Goal: Task Accomplishment & Management: Manage account settings

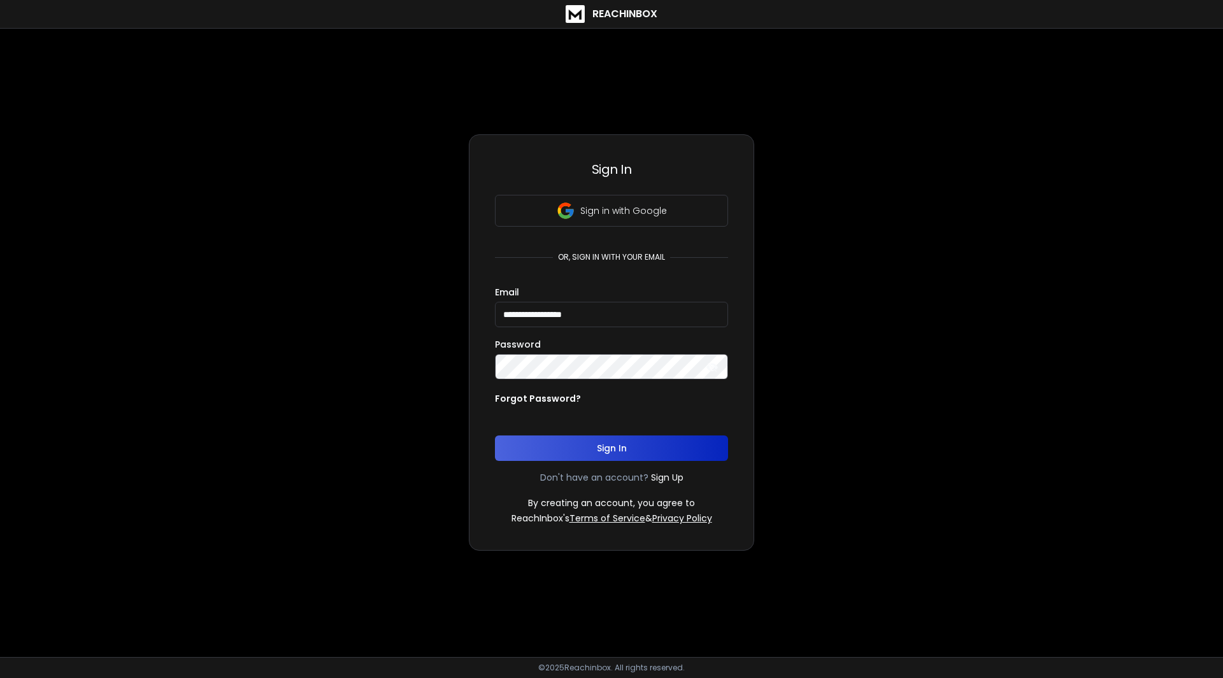
click at [601, 400] on div "Forgot Password?" at bounding box center [611, 407] width 233 height 31
click at [638, 451] on button "Sign In" at bounding box center [611, 448] width 233 height 25
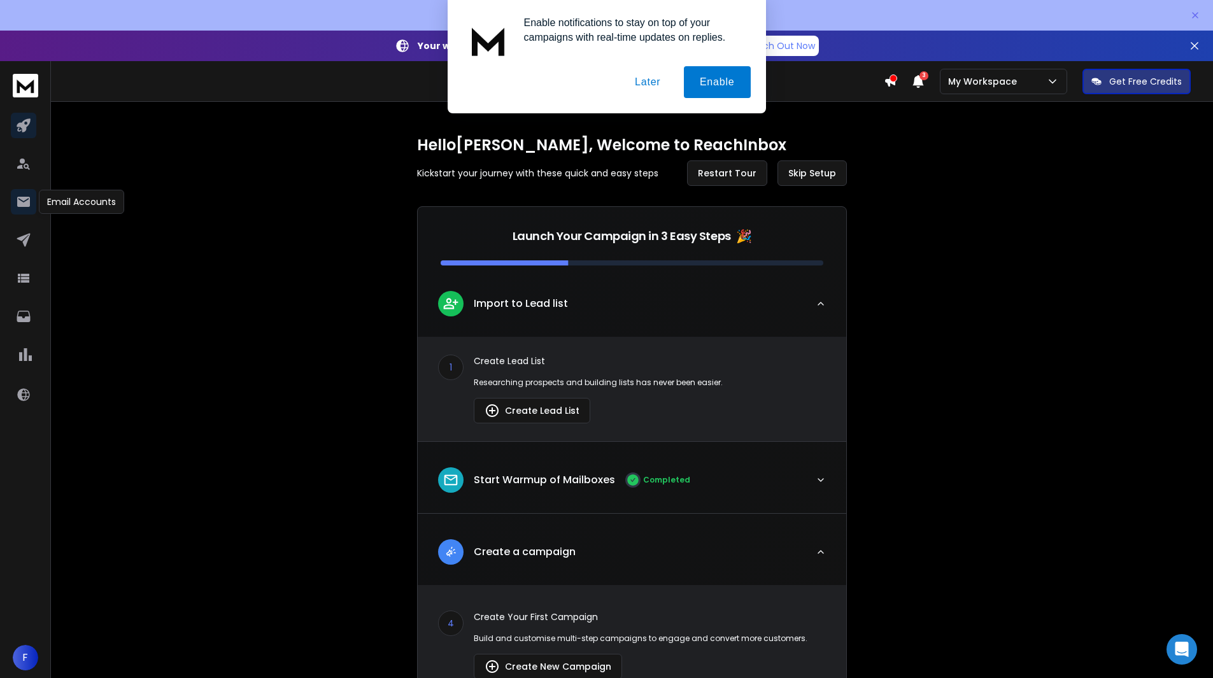
click at [28, 202] on icon at bounding box center [23, 202] width 13 height 10
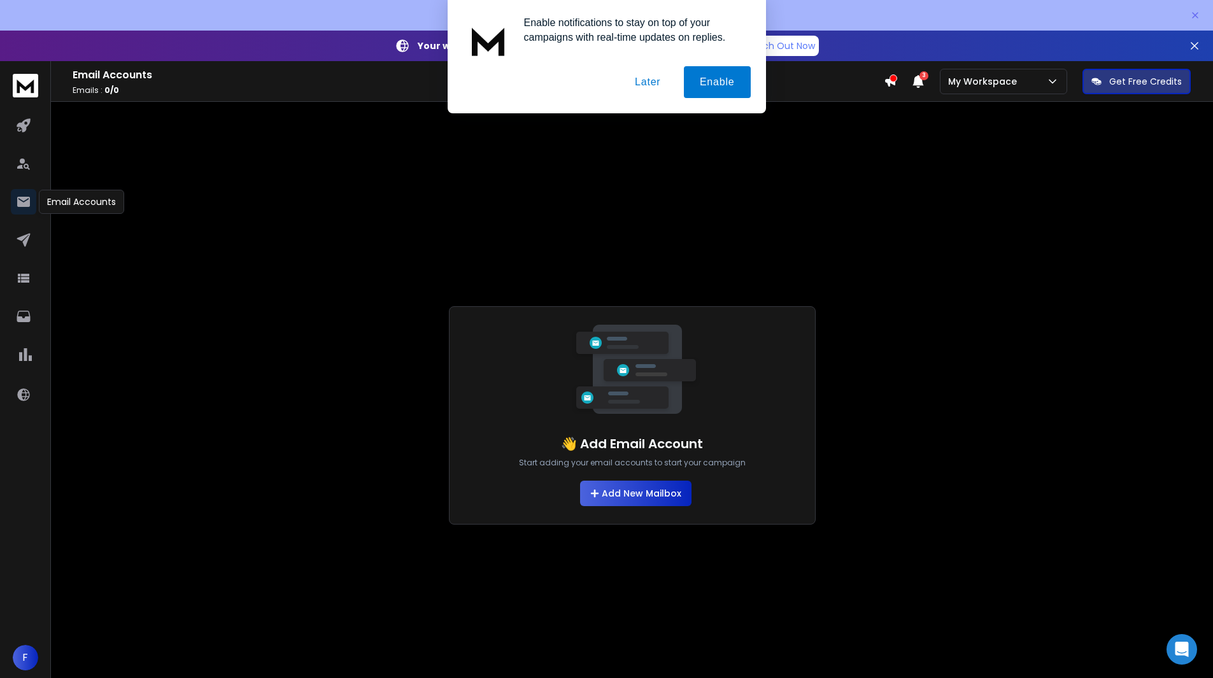
click at [1037, 77] on div "Enable notifications to stay on top of your campaigns with real-time updates on…" at bounding box center [606, 56] width 1213 height 113
click at [1056, 85] on div "Enable notifications to stay on top of your campaigns with real-time updates on…" at bounding box center [606, 56] width 1213 height 113
click at [1053, 79] on div "Enable notifications to stay on top of your campaigns with real-time updates on…" at bounding box center [606, 56] width 1213 height 113
click at [1046, 78] on div "Enable notifications to stay on top of your campaigns with real-time updates on…" at bounding box center [606, 56] width 1213 height 113
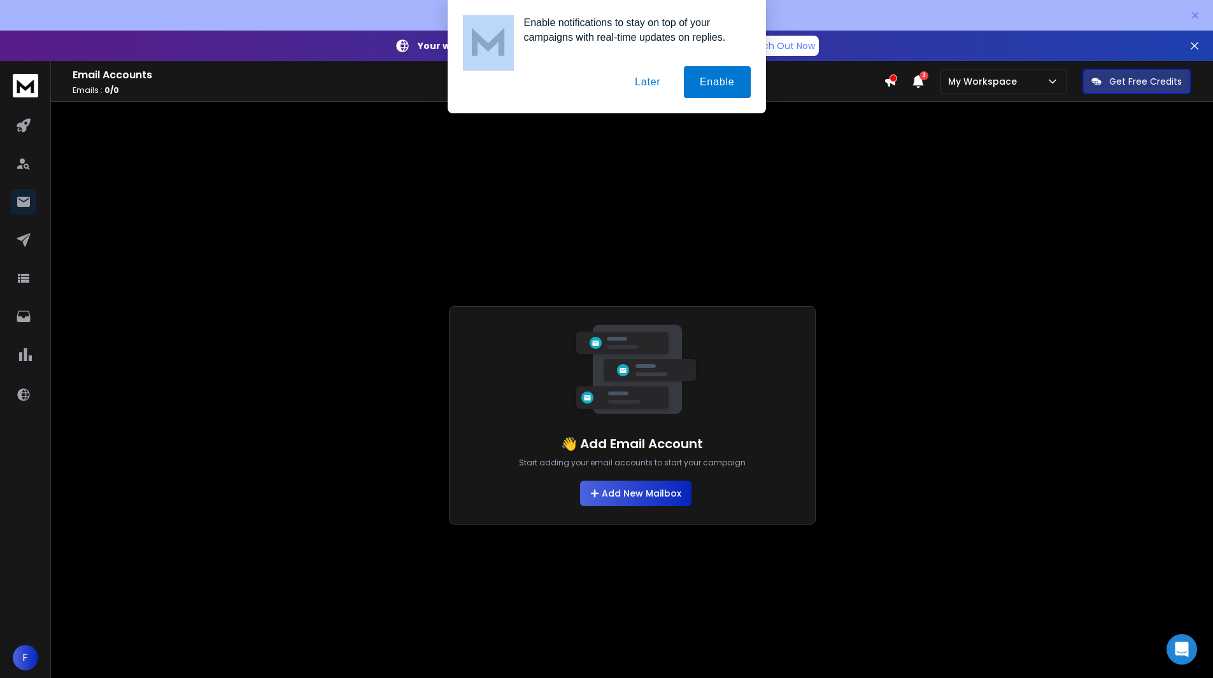
click at [1043, 68] on div "Enable notifications to stay on top of your campaigns with real-time updates on…" at bounding box center [606, 56] width 1213 height 113
click at [1022, 96] on div "Enable notifications to stay on top of your campaigns with real-time updates on…" at bounding box center [606, 56] width 1213 height 113
click at [1046, 80] on div "Enable notifications to stay on top of your campaigns with real-time updates on…" at bounding box center [606, 56] width 1213 height 113
click at [1045, 78] on div "Enable notifications to stay on top of your campaigns with real-time updates on…" at bounding box center [606, 56] width 1213 height 113
click at [944, 92] on div "Enable notifications to stay on top of your campaigns with real-time updates on…" at bounding box center [606, 56] width 1213 height 113
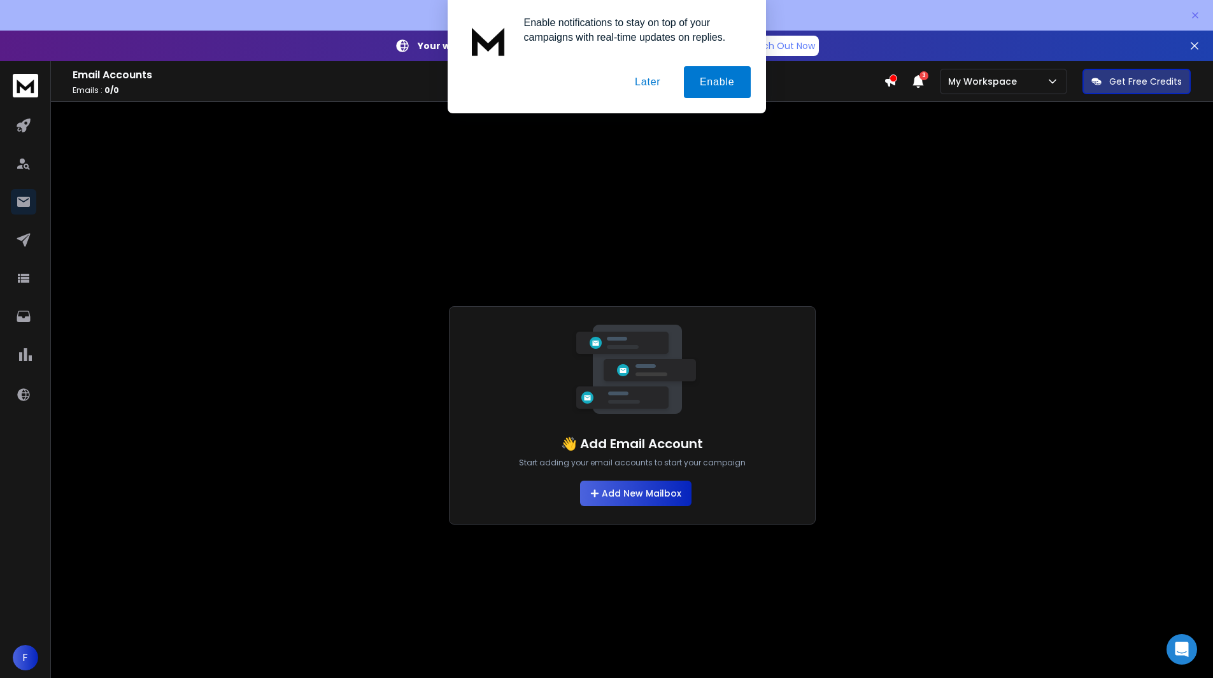
click at [625, 82] on button "Later" at bounding box center [647, 82] width 57 height 32
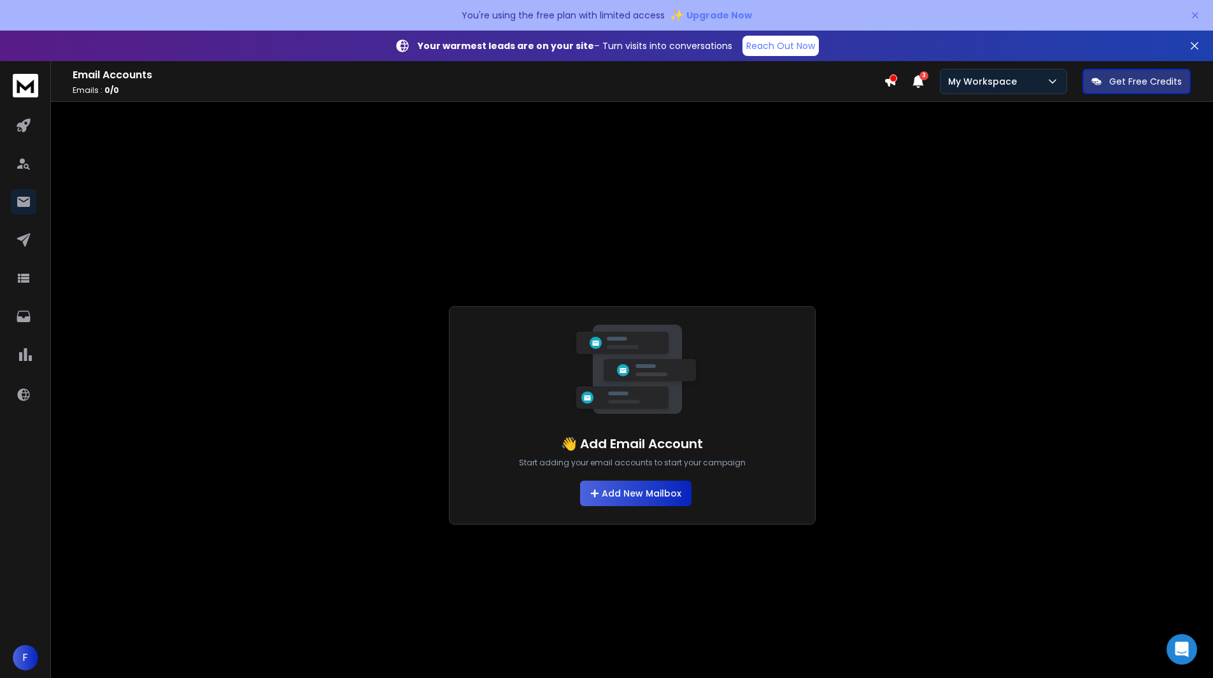
click at [1040, 81] on div "My Workspace" at bounding box center [1003, 81] width 111 height 13
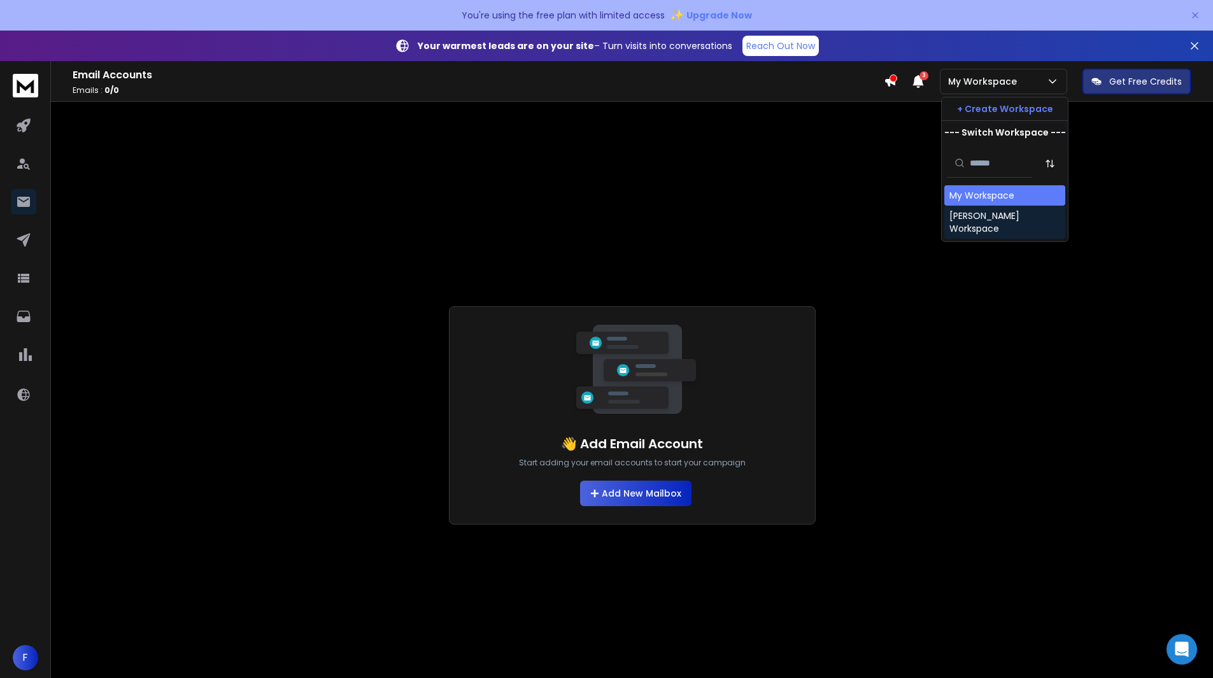
click at [1018, 315] on div "👋 Add Email Account Start adding your email accounts to start your campaign Add…" at bounding box center [631, 415] width 1121 height 218
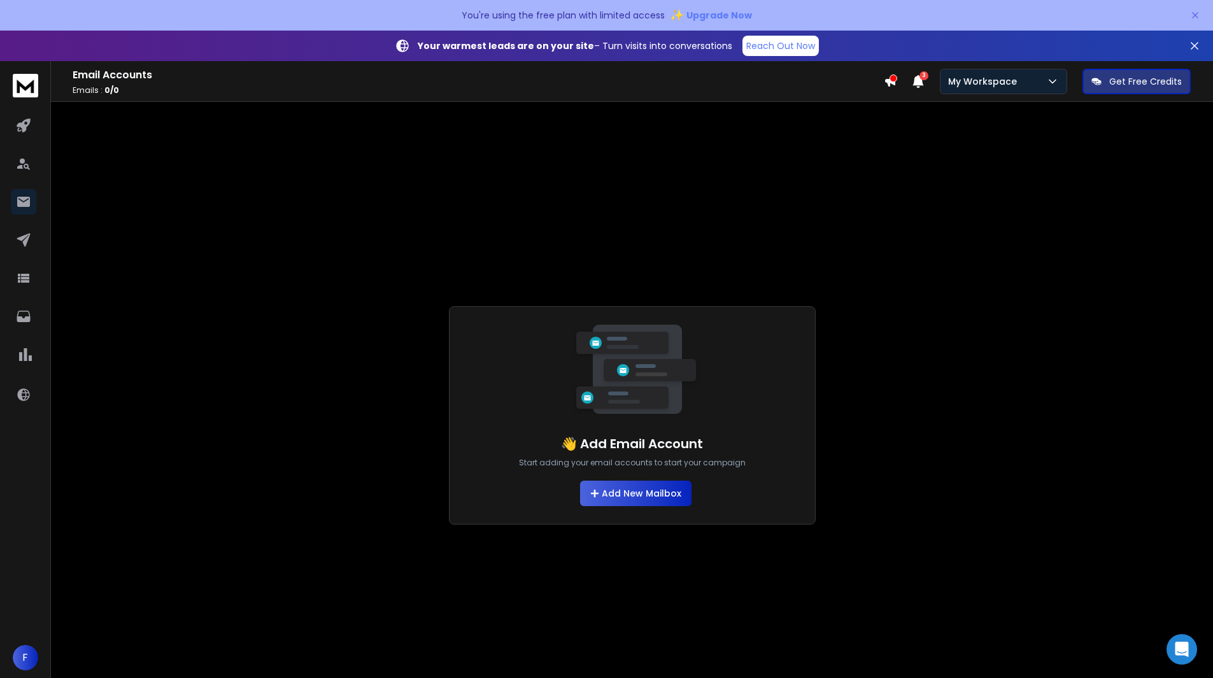
click at [1046, 86] on div "My Workspace" at bounding box center [1003, 81] width 111 height 13
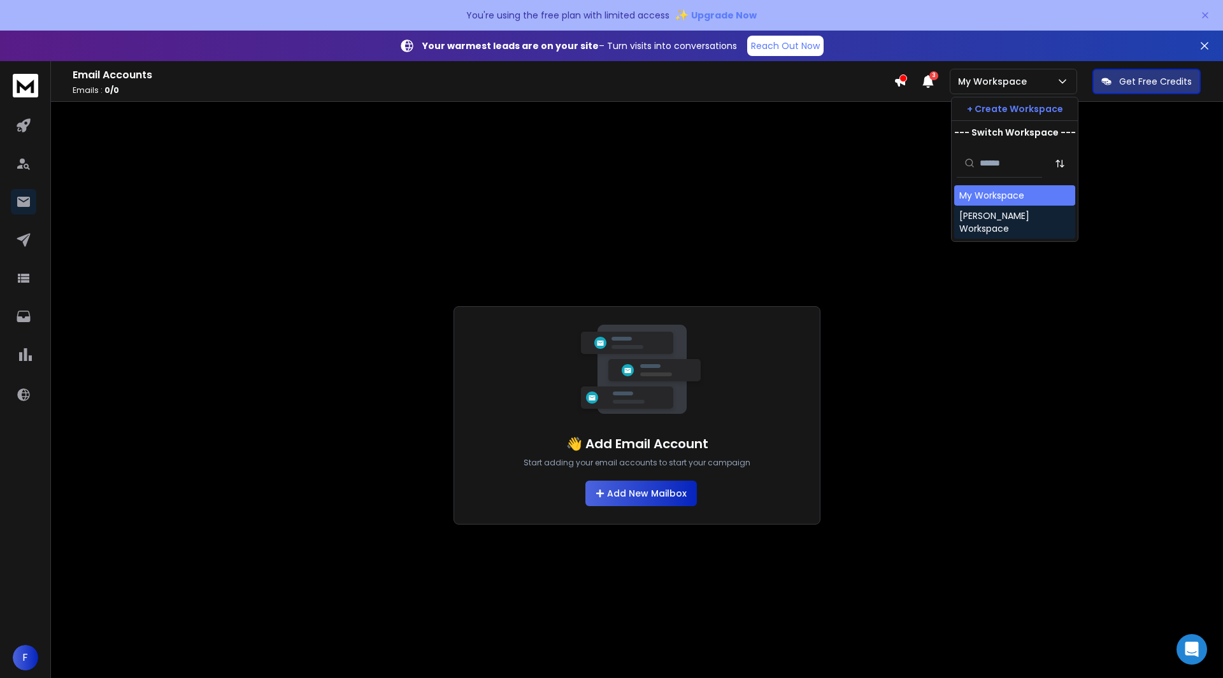
click at [1034, 216] on div "[PERSON_NAME] Workspace" at bounding box center [1014, 222] width 111 height 25
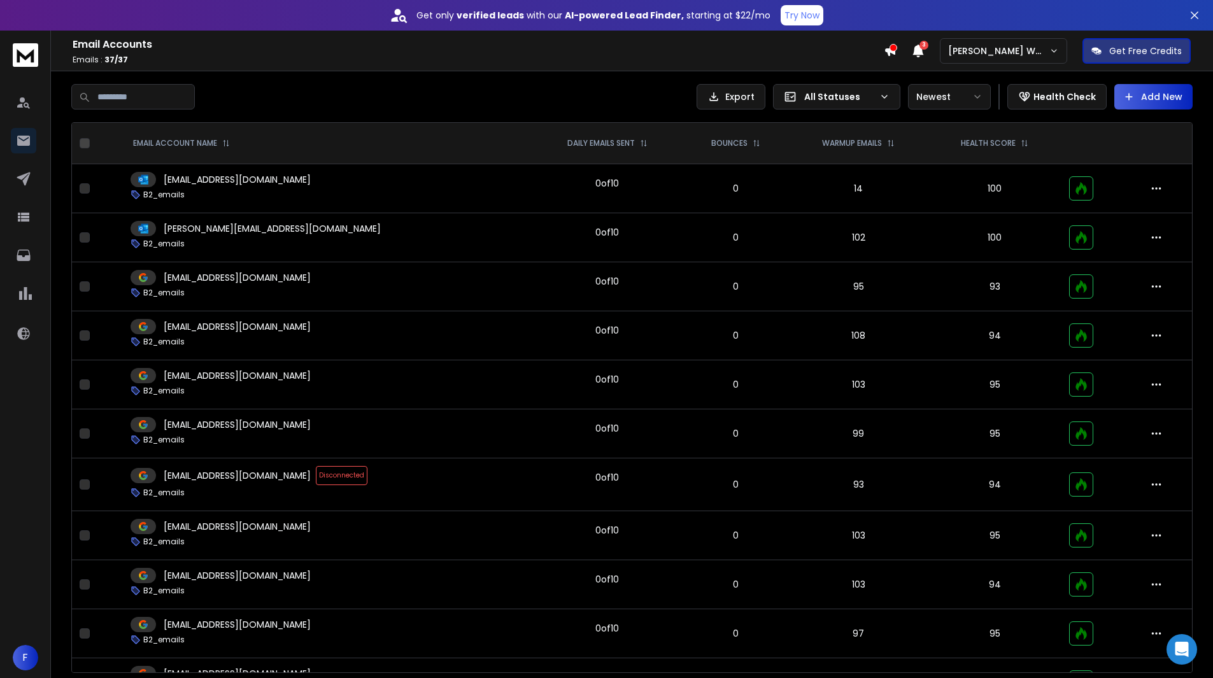
click at [210, 476] on p "[EMAIL_ADDRESS][DOMAIN_NAME]" at bounding box center [237, 475] width 147 height 13
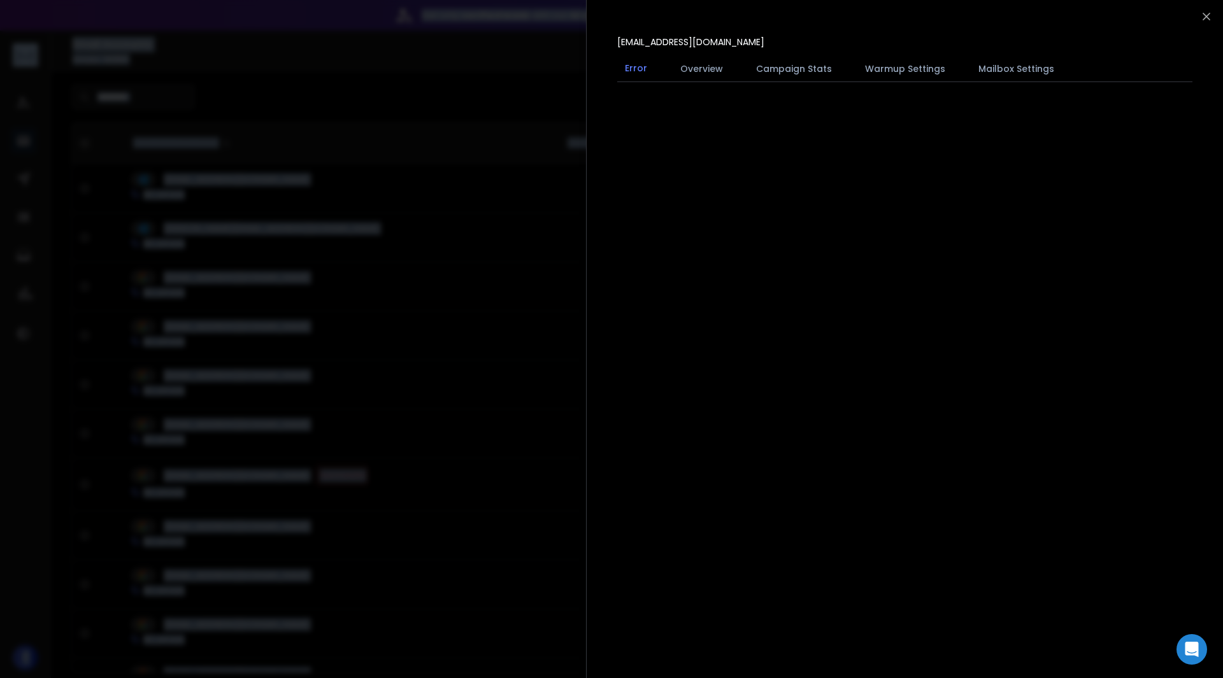
click at [255, 476] on div at bounding box center [611, 339] width 1223 height 678
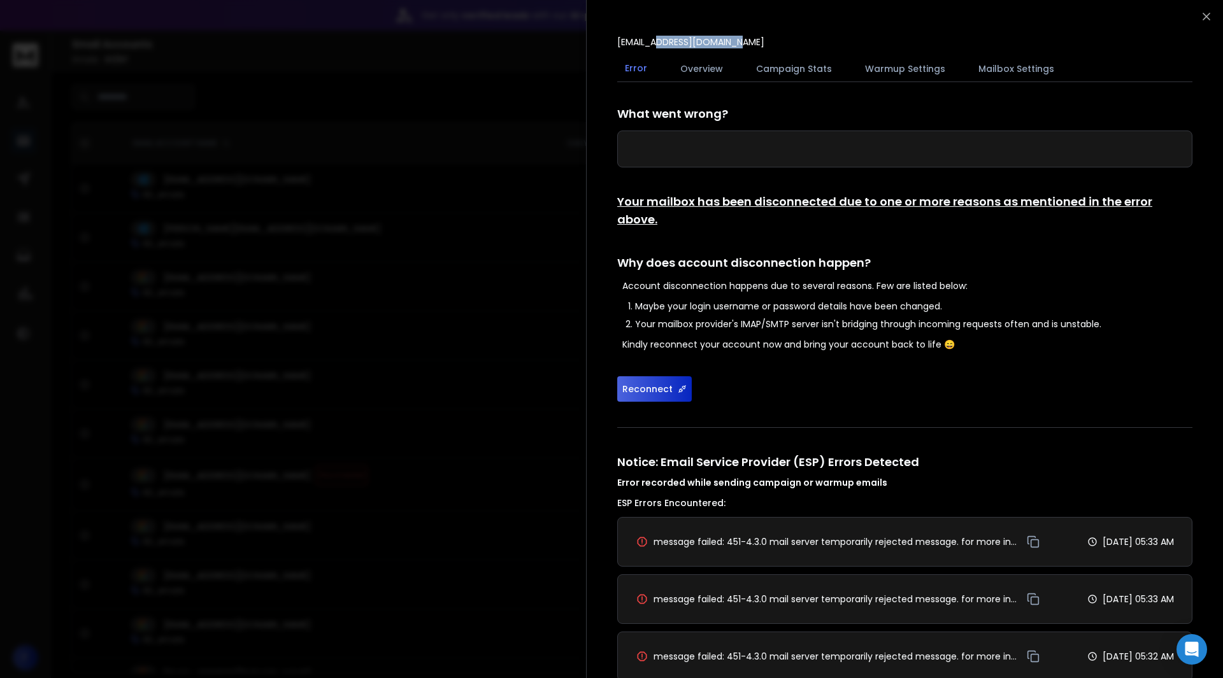
copy p "claymechanic.com"
click at [715, 42] on p "[EMAIL_ADDRESS][DOMAIN_NAME]" at bounding box center [690, 42] width 147 height 13
click at [642, 376] on button "Reconnect" at bounding box center [654, 388] width 75 height 25
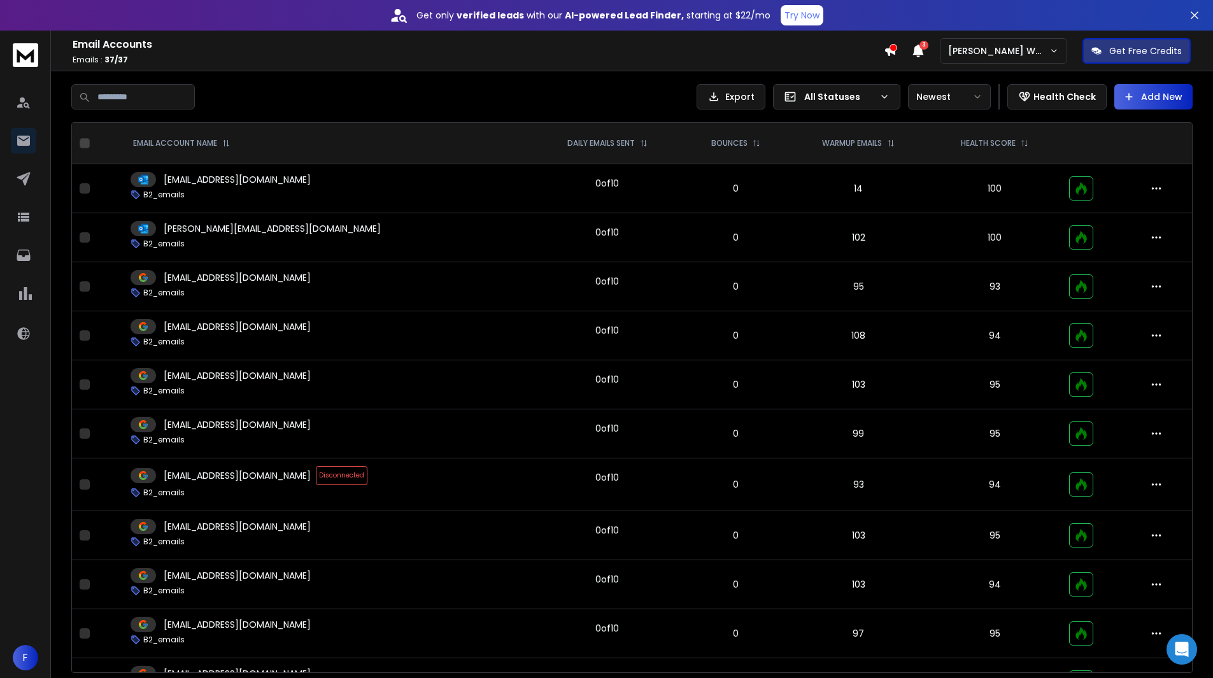
click at [174, 93] on input at bounding box center [133, 96] width 124 height 25
paste input "**********"
type input "**********"
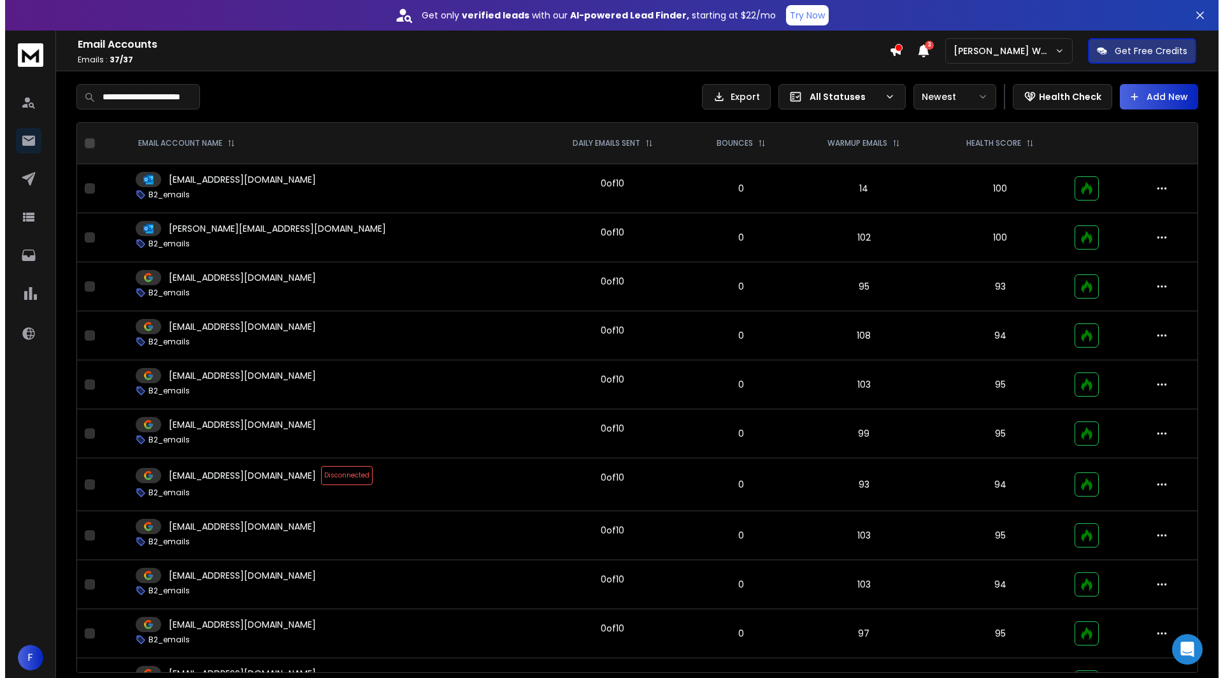
scroll to position [0, 18]
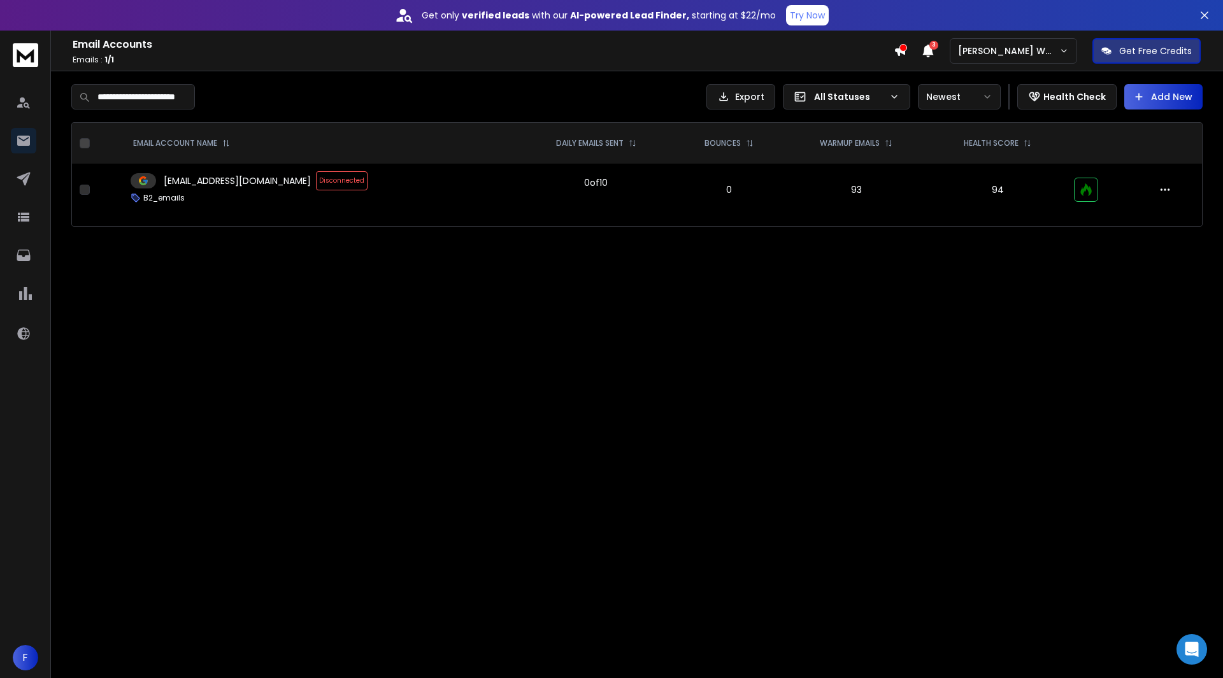
click at [316, 186] on span "Disconnected" at bounding box center [342, 180] width 52 height 19
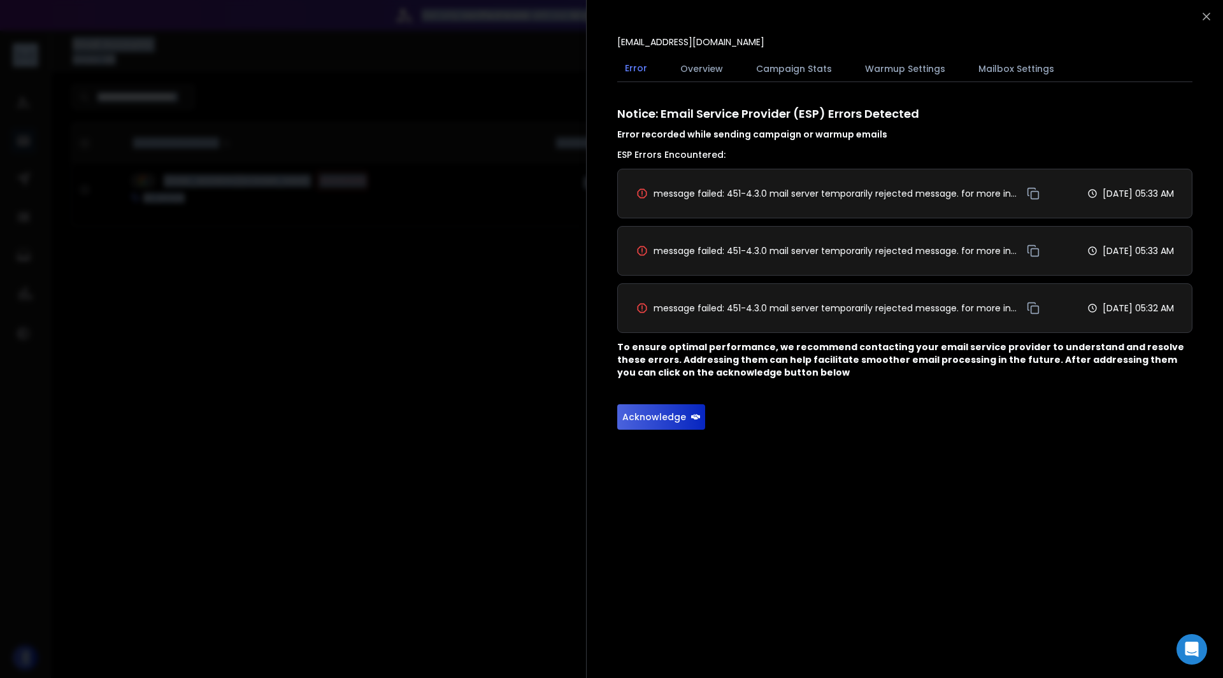
click at [662, 420] on button "Acknowledge" at bounding box center [661, 416] width 88 height 25
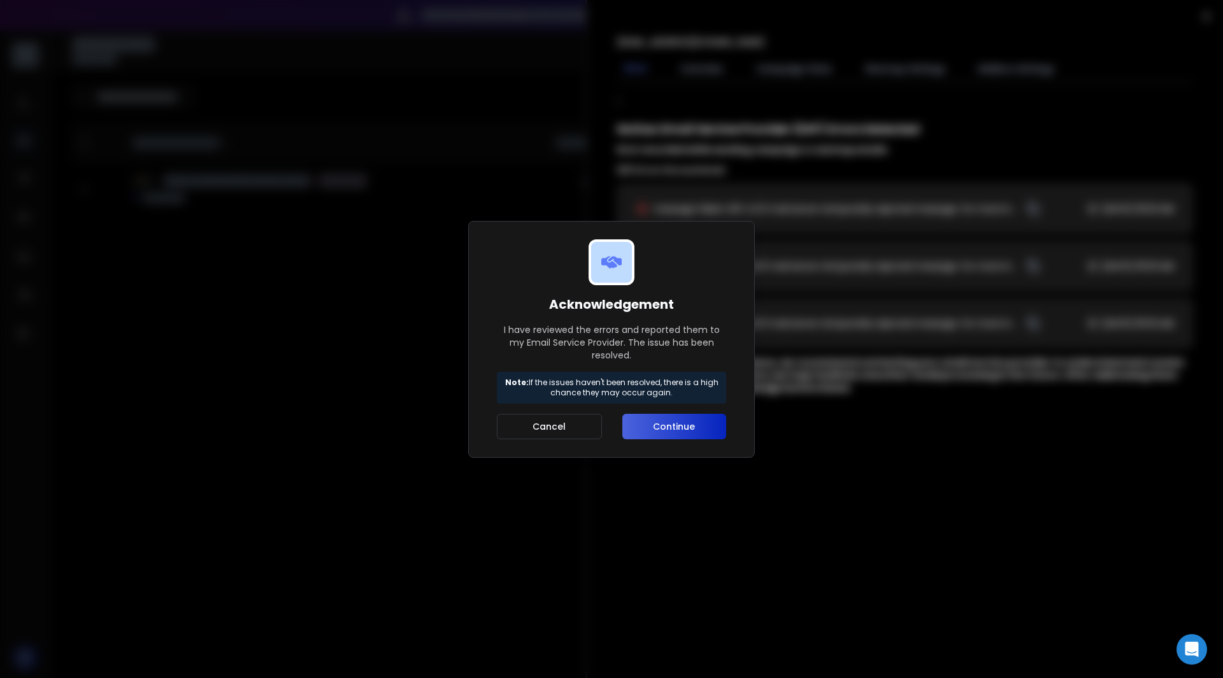
click at [678, 425] on button "Continue" at bounding box center [674, 426] width 104 height 25
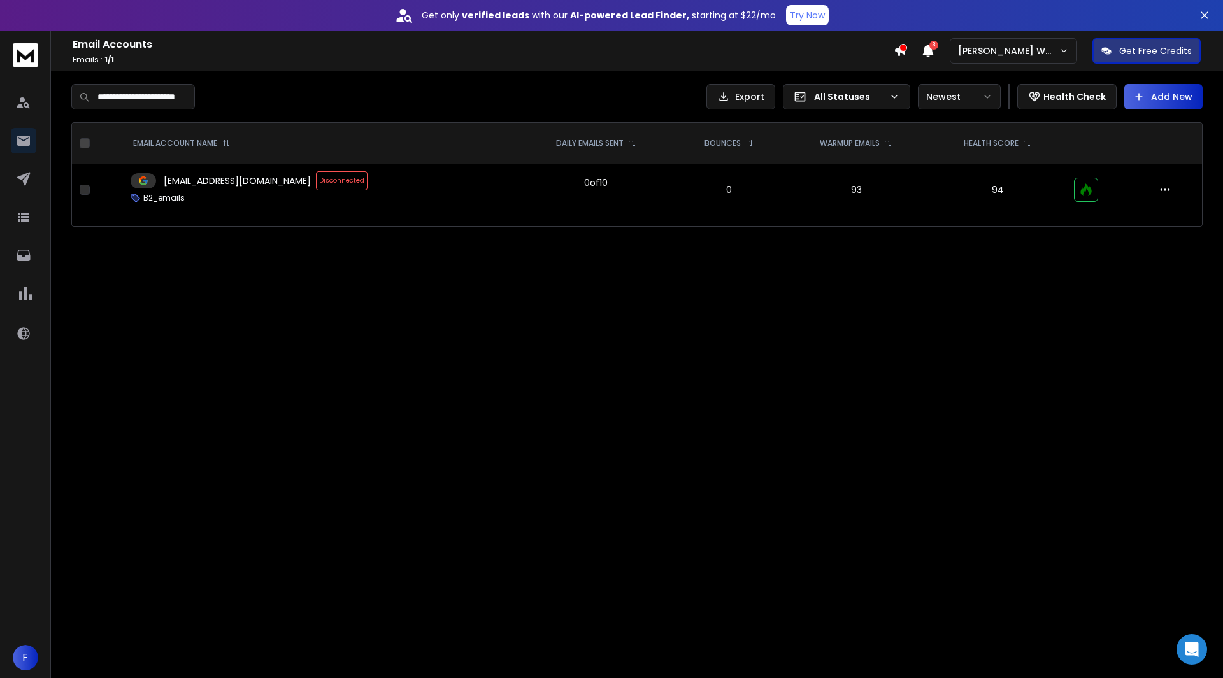
click at [328, 181] on span "Disconnected" at bounding box center [342, 180] width 52 height 19
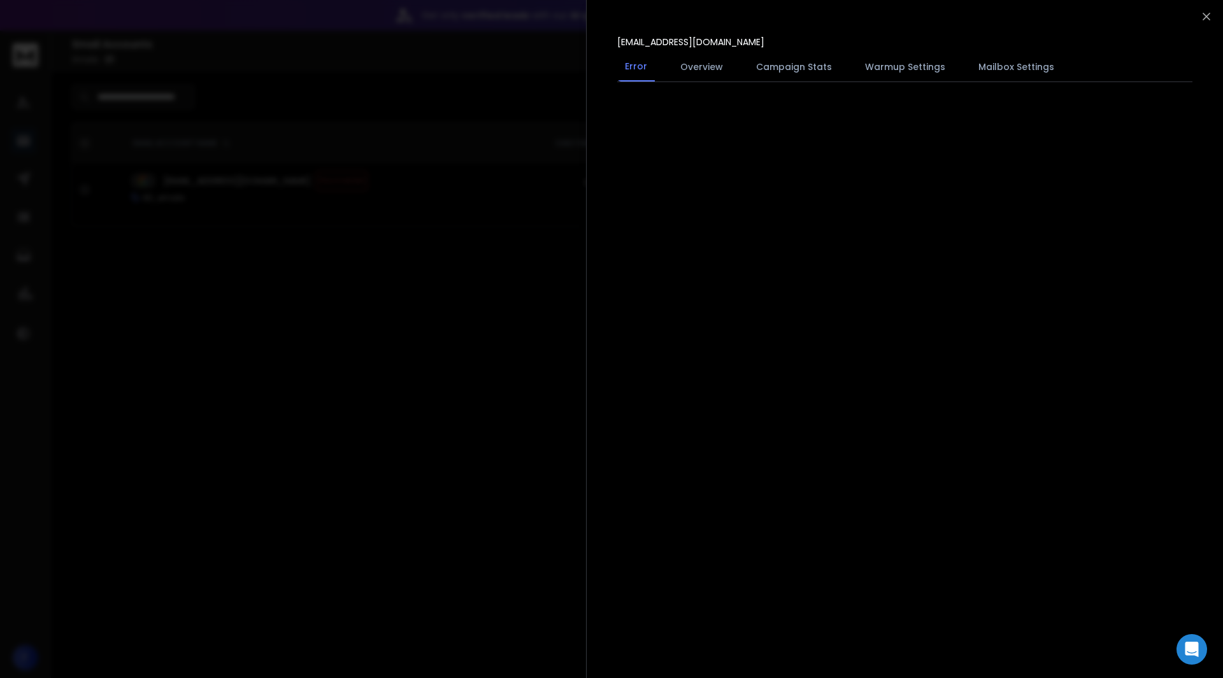
scroll to position [0, 0]
click at [1202, 22] on icon "button" at bounding box center [1206, 16] width 13 height 13
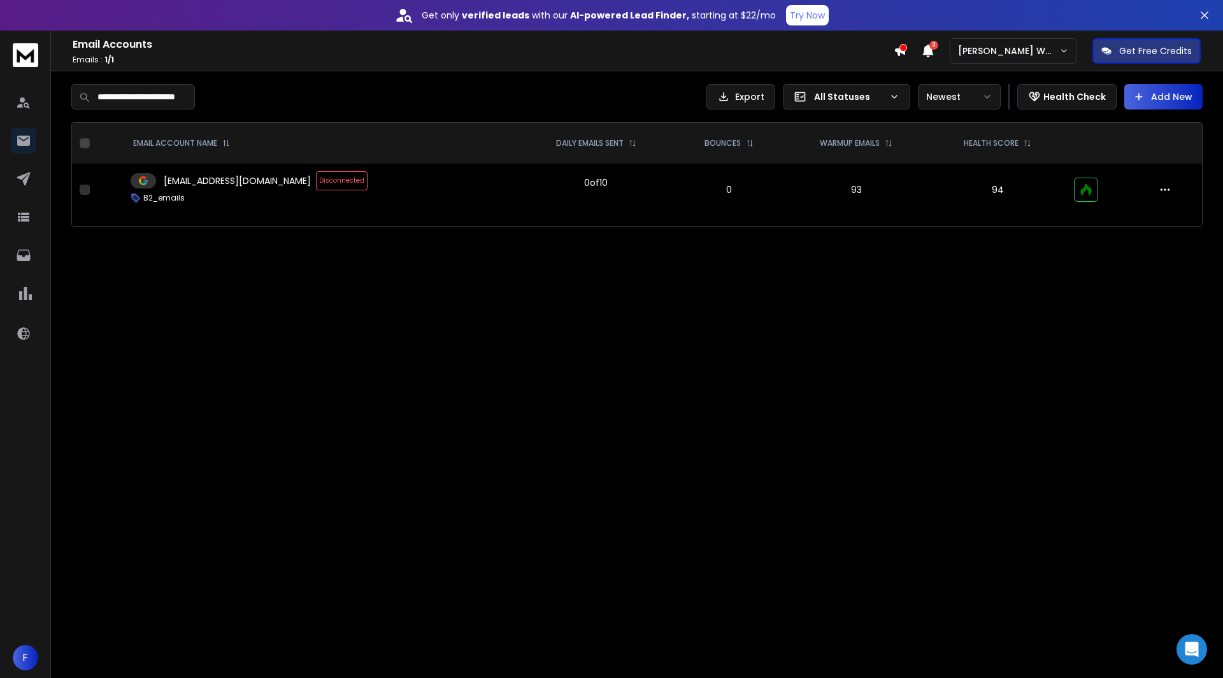
click at [1173, 189] on button at bounding box center [1164, 190] width 59 height 22
click at [1149, 255] on div "Delete Account" at bounding box center [1148, 257] width 88 height 20
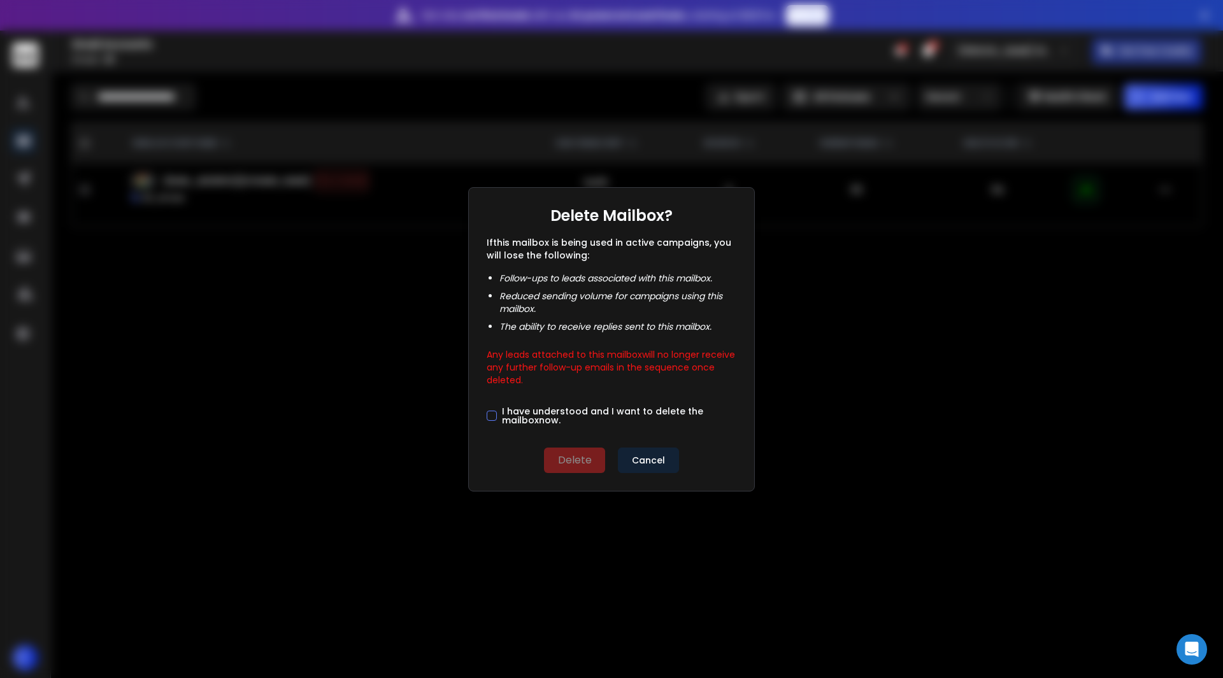
click at [495, 417] on button "I have understood and I want to delete the mailbox now." at bounding box center [492, 416] width 10 height 10
click at [574, 463] on button "Delete" at bounding box center [574, 460] width 61 height 25
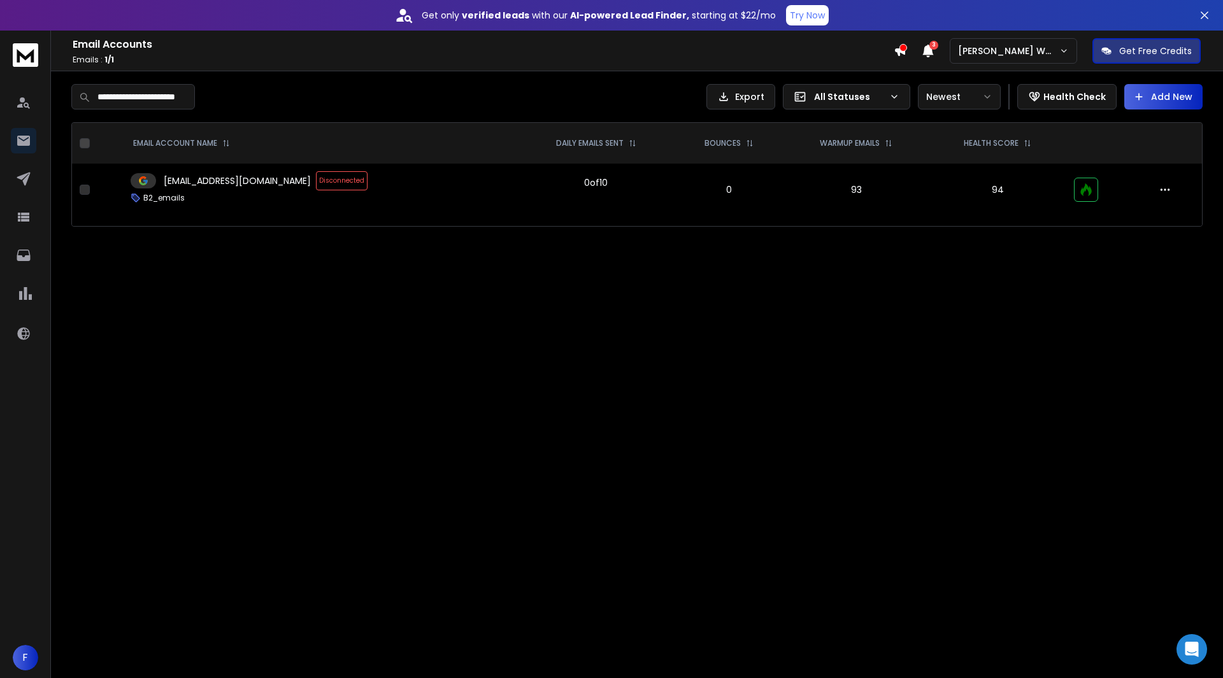
click at [167, 106] on input "**********" at bounding box center [133, 96] width 124 height 25
click at [169, 107] on input "**********" at bounding box center [133, 96] width 124 height 25
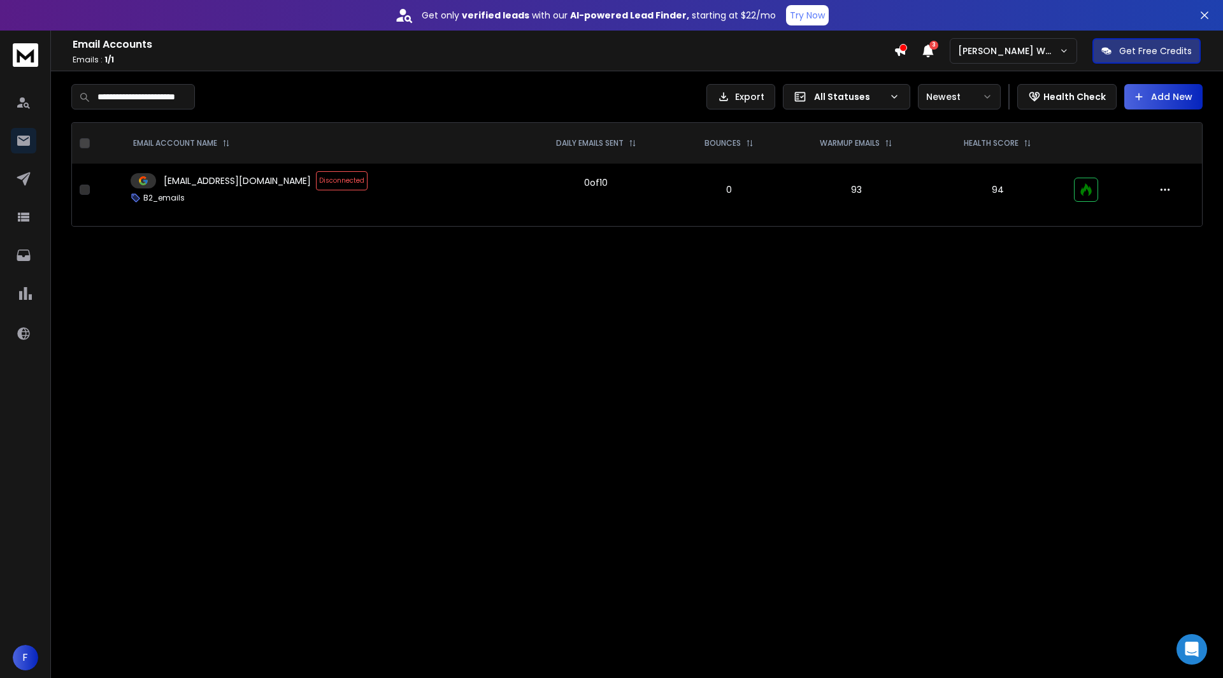
click at [169, 107] on input "**********" at bounding box center [133, 96] width 124 height 25
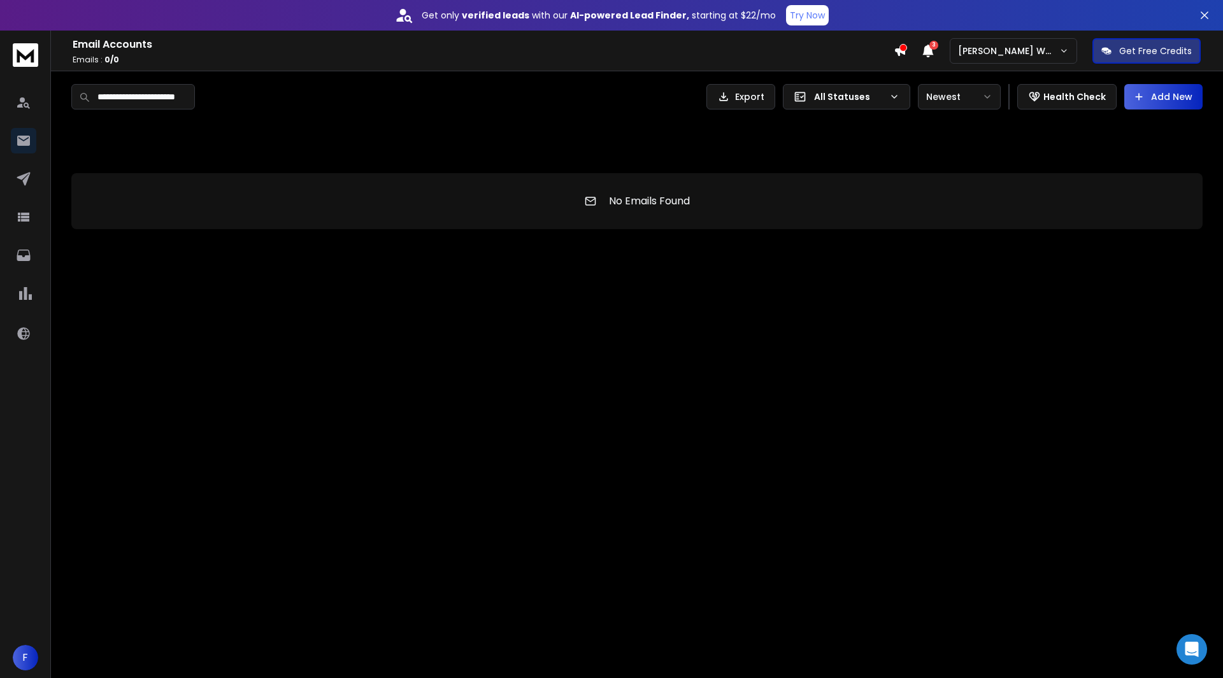
click at [137, 102] on input "**********" at bounding box center [133, 96] width 124 height 25
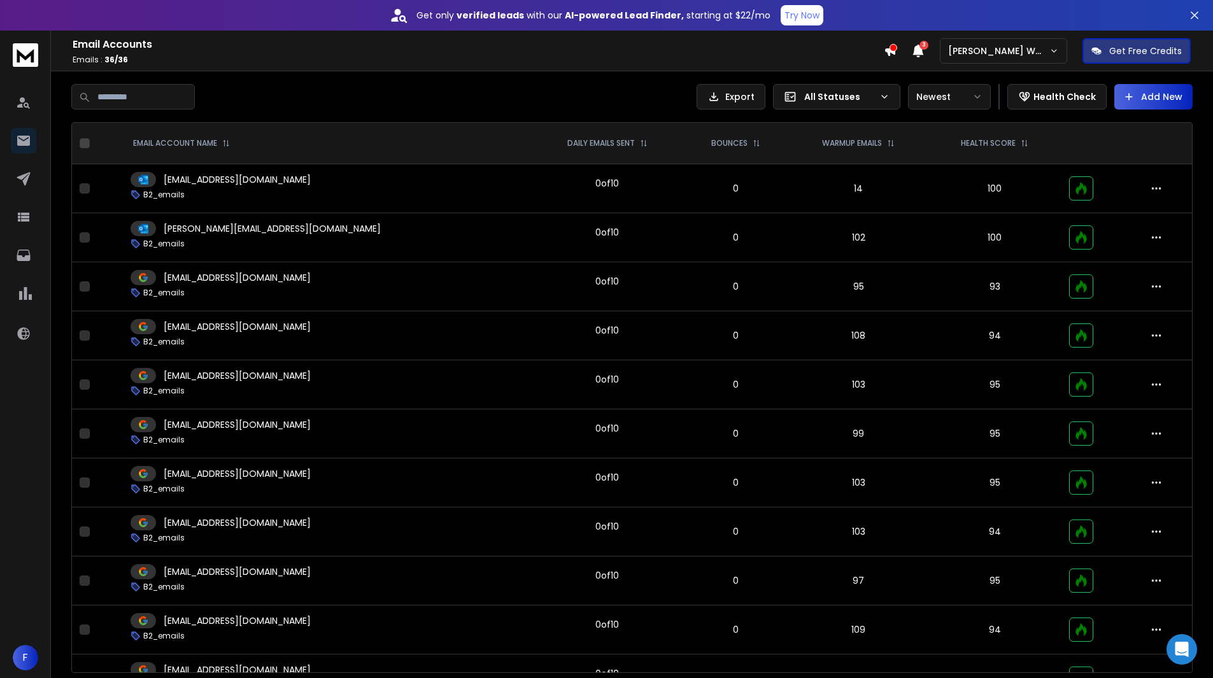
click at [1172, 94] on button "Add New" at bounding box center [1153, 96] width 78 height 25
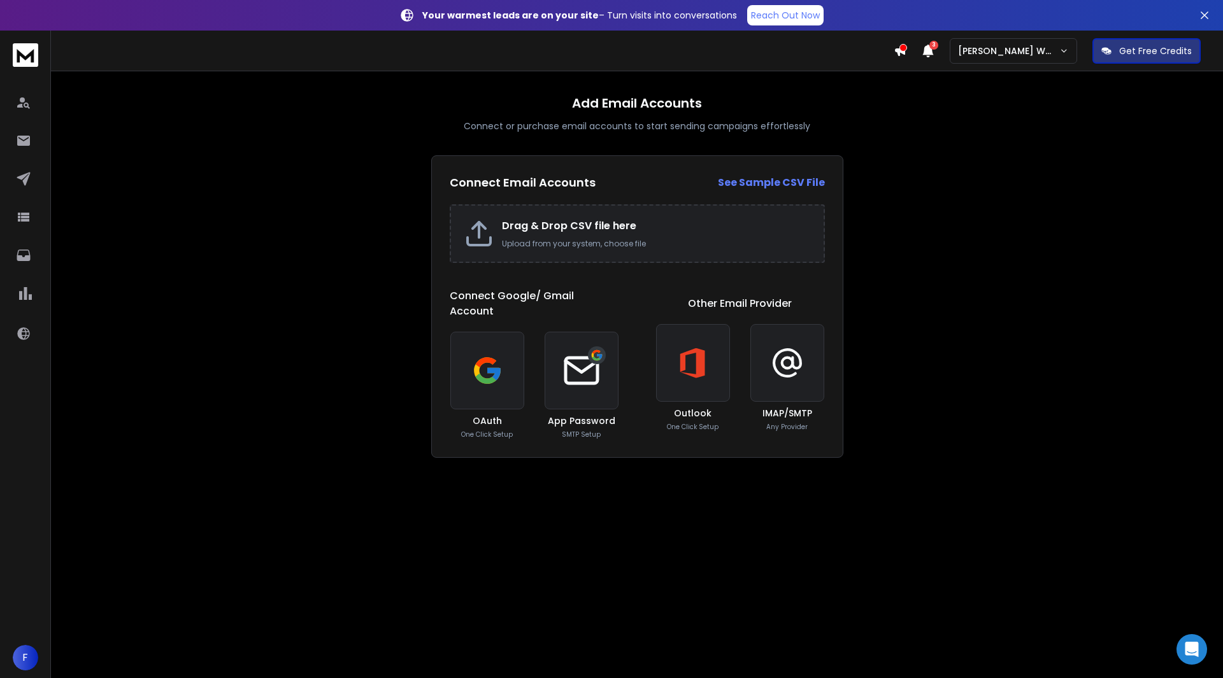
click at [489, 360] on icon at bounding box center [487, 371] width 32 height 38
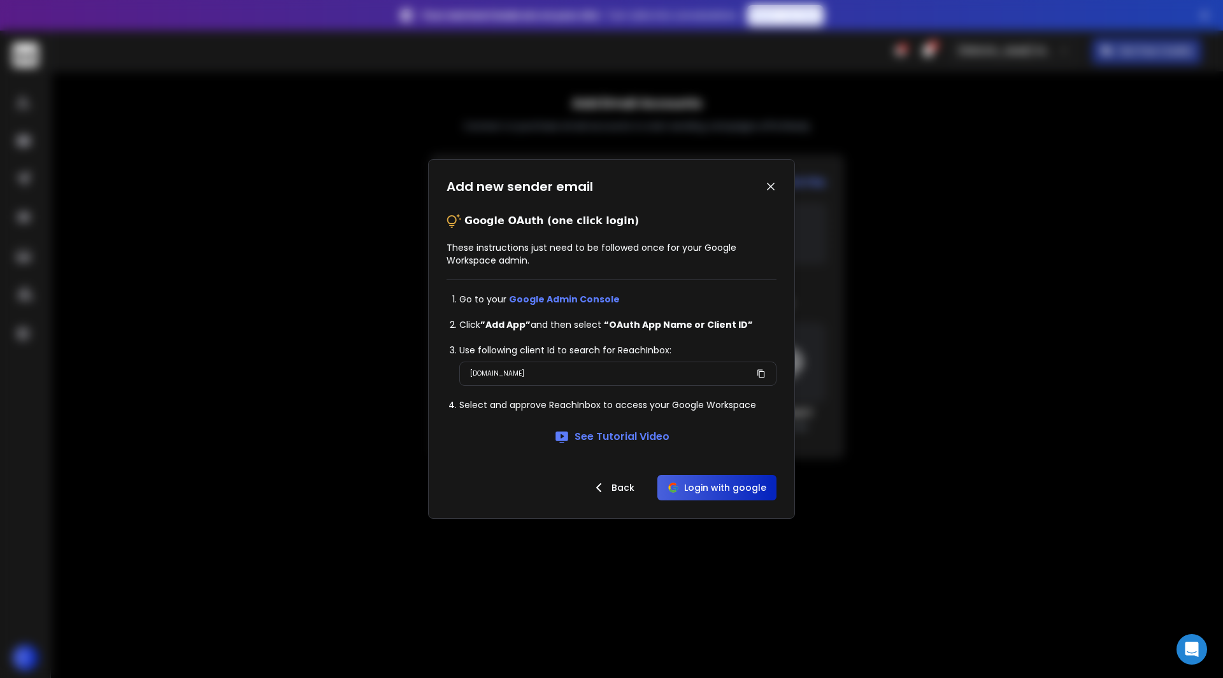
click at [737, 483] on button "Login with google" at bounding box center [716, 487] width 119 height 25
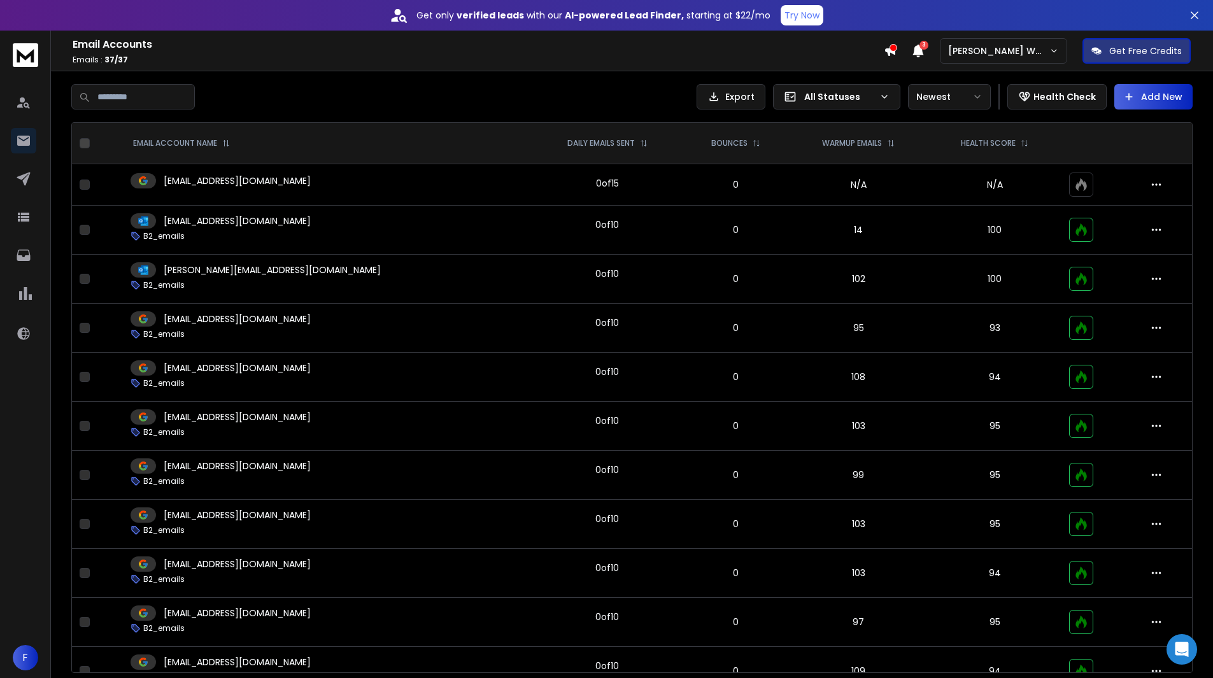
click at [1076, 184] on icon at bounding box center [1081, 184] width 11 height 13
click at [213, 173] on td "[EMAIL_ADDRESS][DOMAIN_NAME]" at bounding box center [327, 184] width 409 height 41
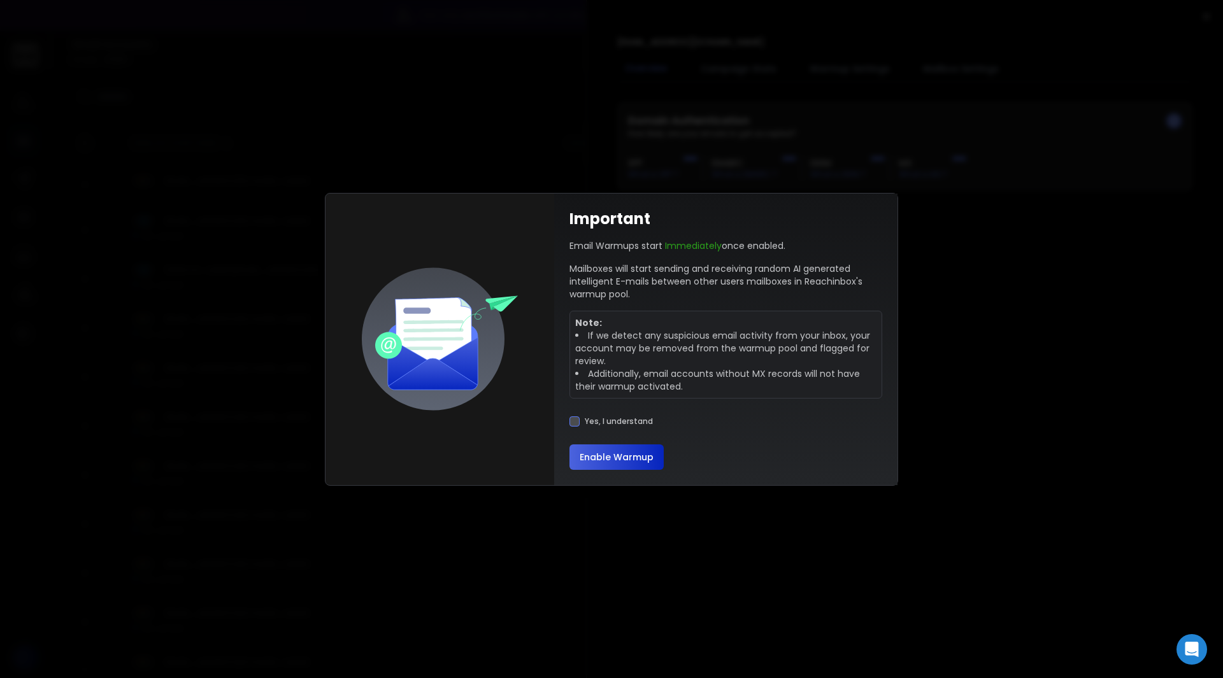
click at [576, 427] on div "Yes, I understand" at bounding box center [610, 421] width 83 height 25
click at [579, 424] on button "Yes, I understand" at bounding box center [574, 421] width 10 height 10
click at [599, 455] on button "Enable Warmup" at bounding box center [616, 456] width 94 height 25
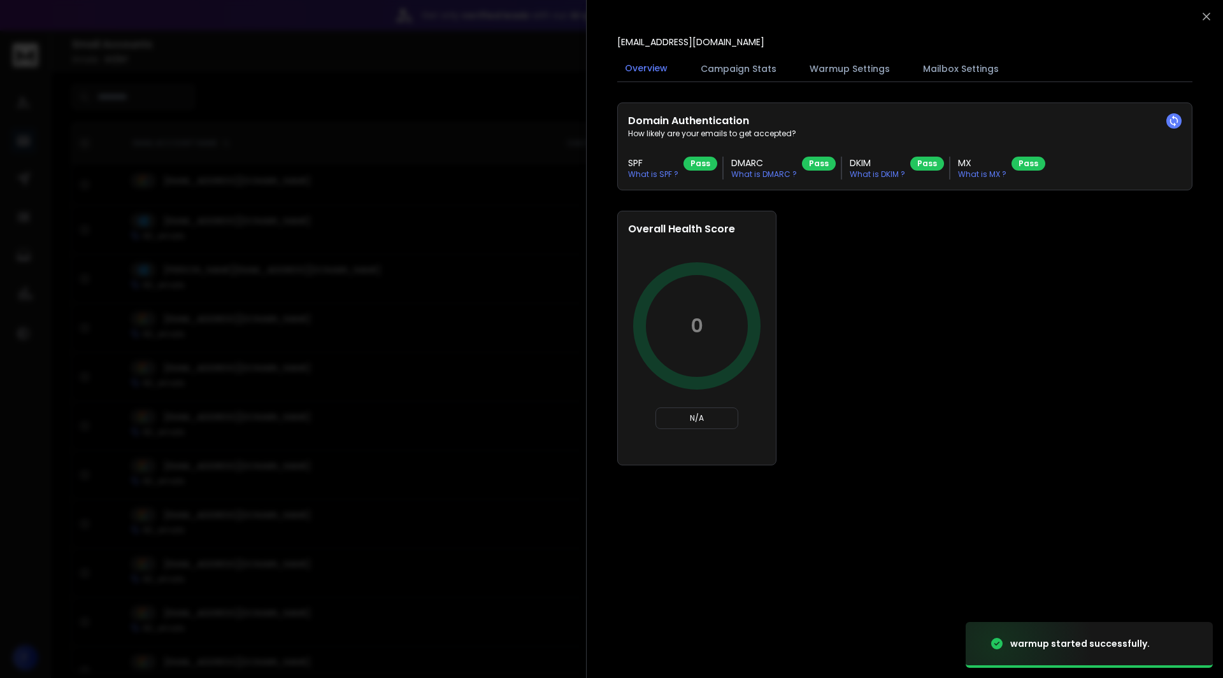
click at [934, 61] on button "Mailbox Settings" at bounding box center [960, 69] width 91 height 28
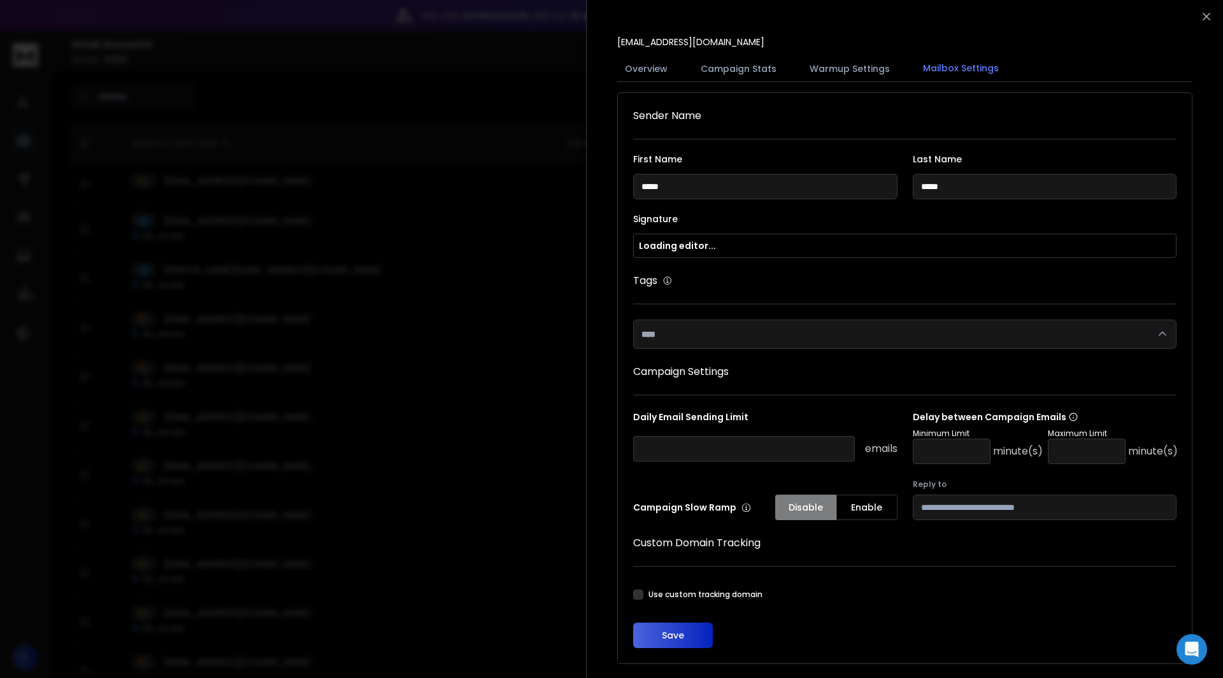
drag, startPoint x: 636, startPoint y: 434, endPoint x: 548, endPoint y: 435, distance: 87.2
click at [556, 433] on body "Get only verified leads with our AI-powered Lead Finder, starting at $22/mo Try…" at bounding box center [606, 339] width 1213 height 678
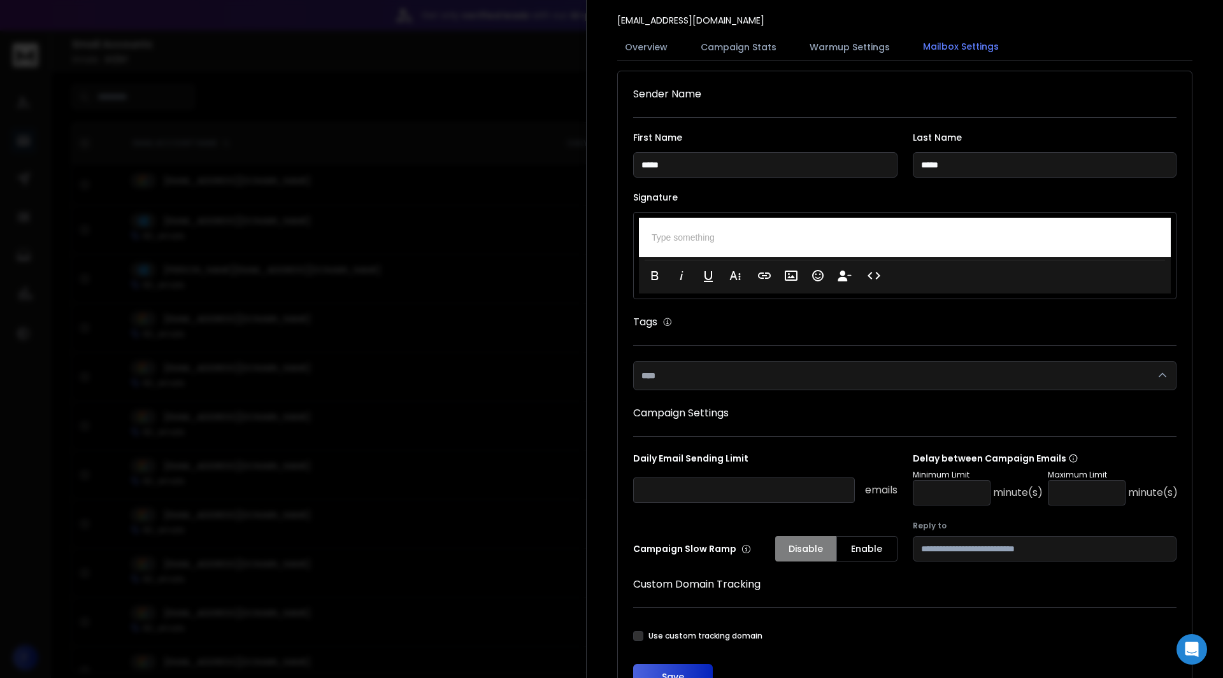
type input "**"
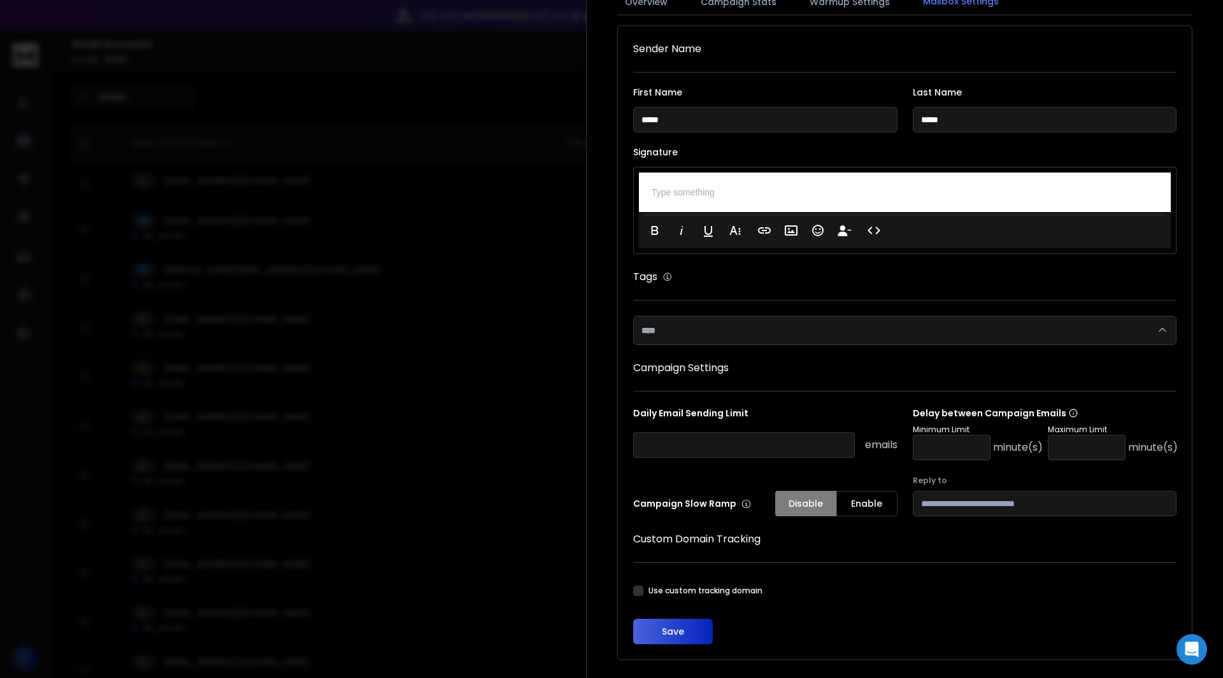
scroll to position [85, 0]
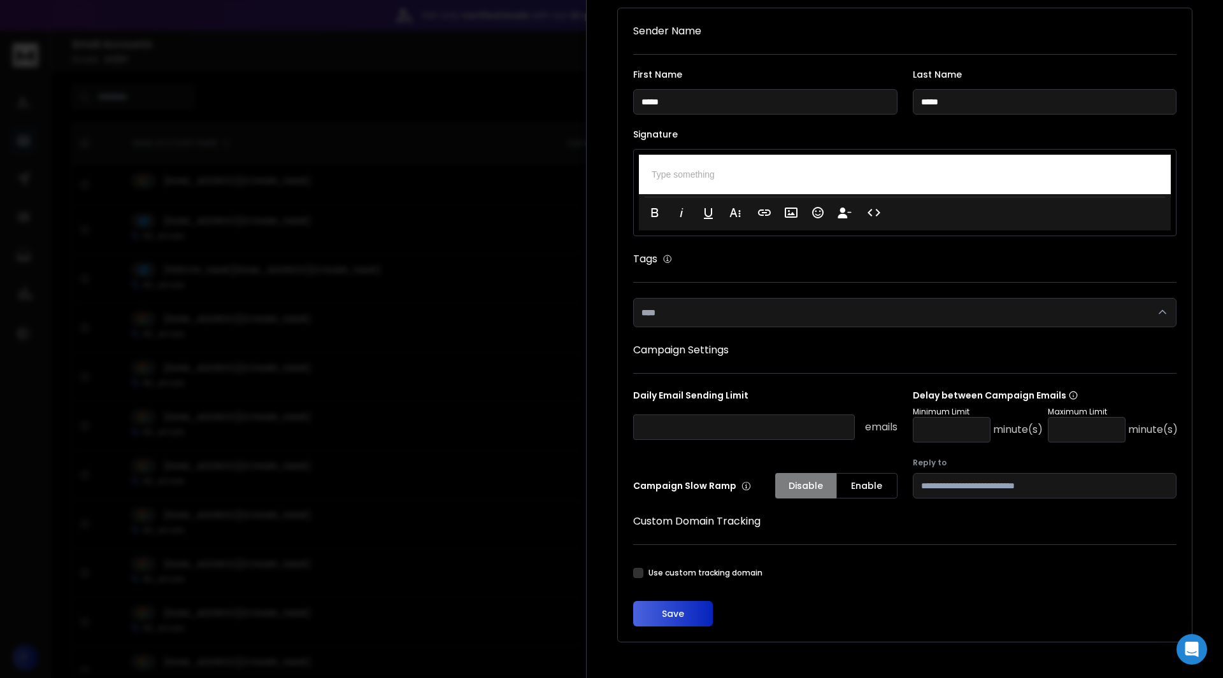
click at [636, 572] on button "Reply to" at bounding box center [638, 573] width 10 height 10
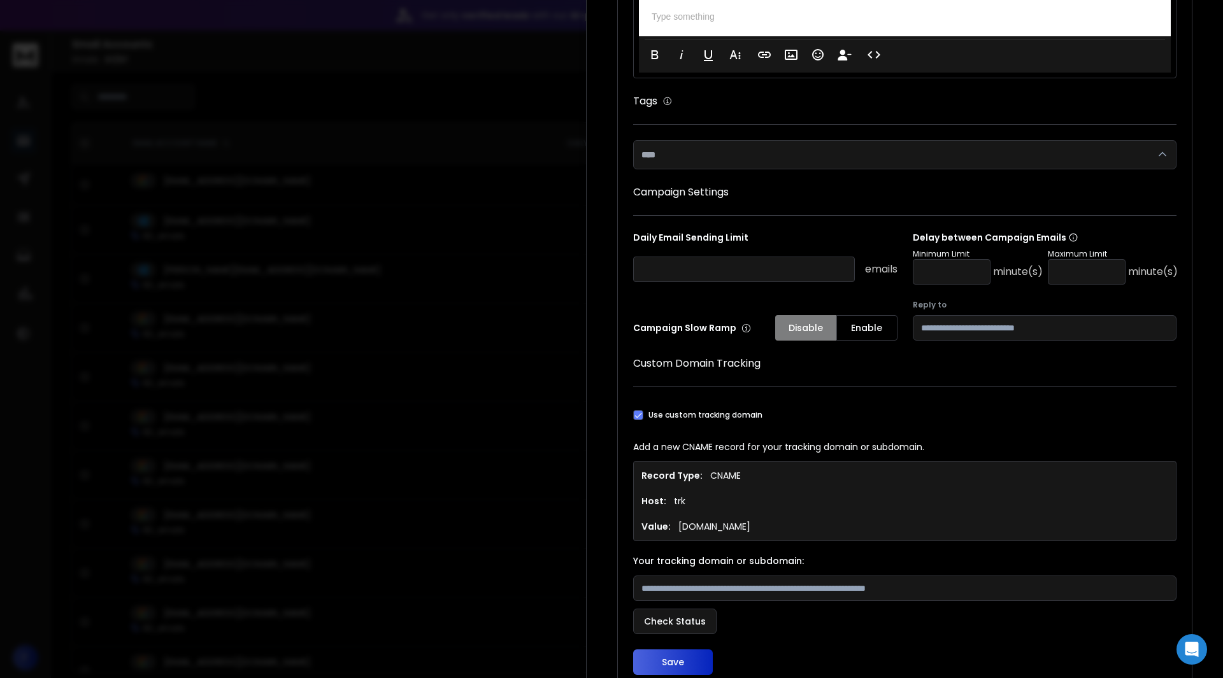
scroll to position [291, 0]
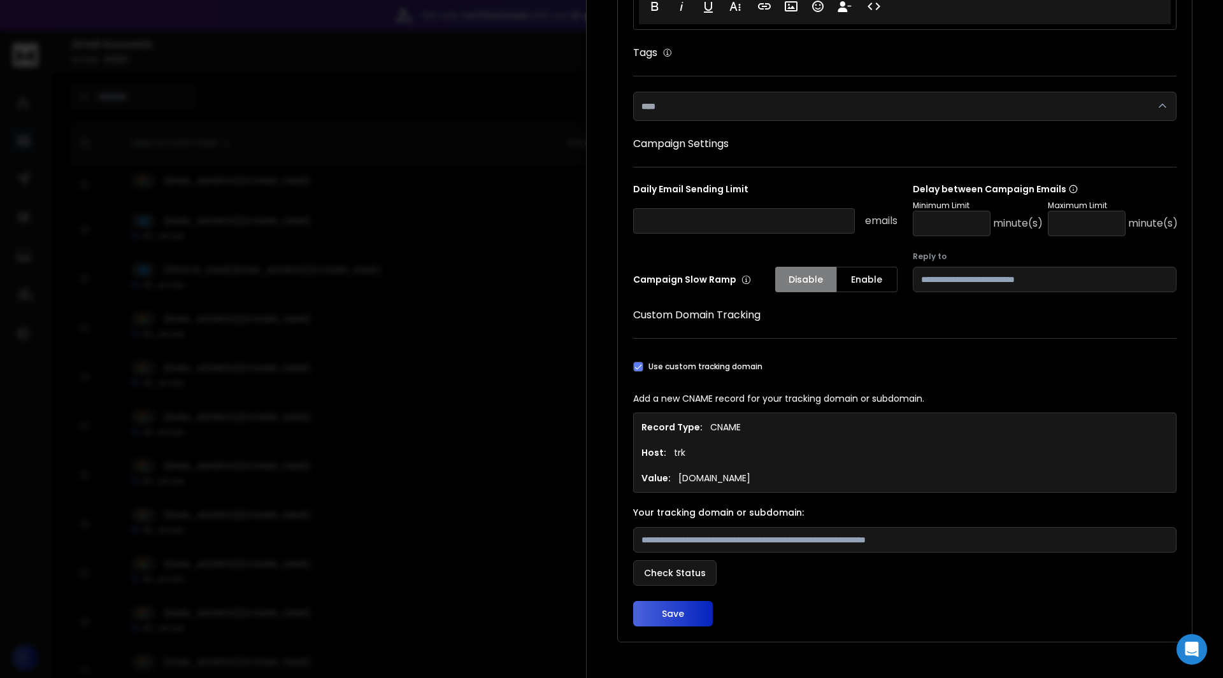
click at [734, 537] on input at bounding box center [904, 539] width 543 height 25
drag, startPoint x: 670, startPoint y: 450, endPoint x: 695, endPoint y: 451, distance: 25.5
click at [695, 451] on div "Host: trk" at bounding box center [904, 452] width 527 height 13
copy p "trk"
click at [746, 548] on input at bounding box center [904, 539] width 543 height 25
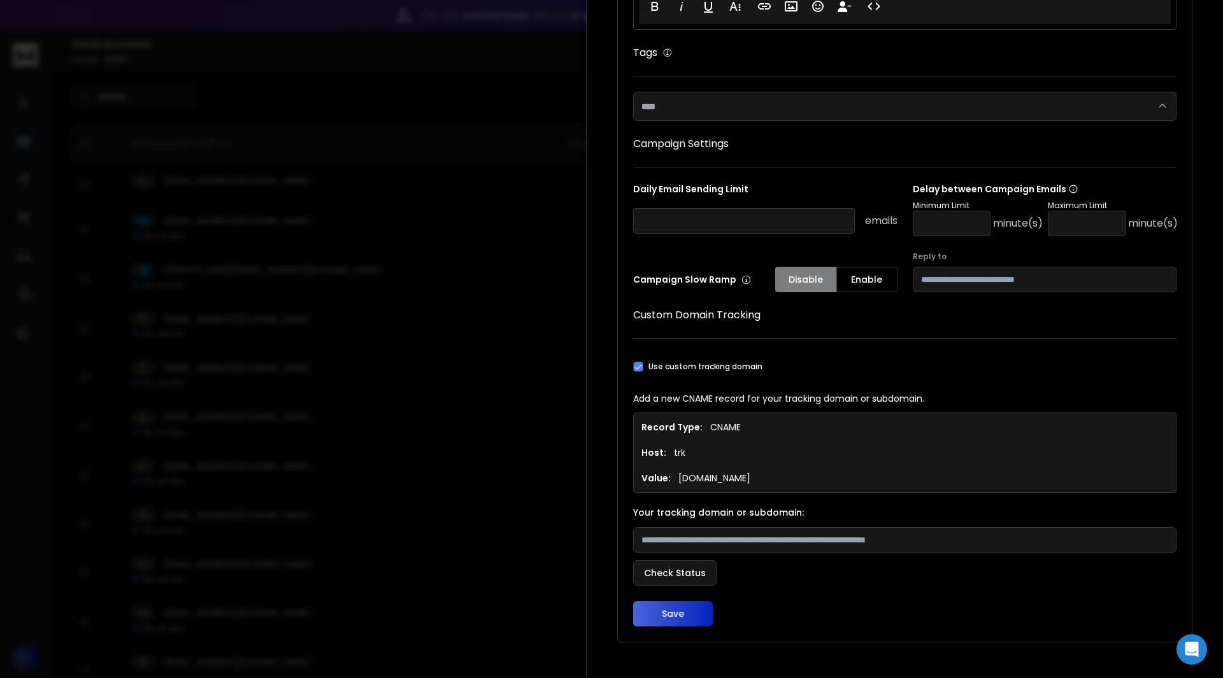
paste input "***"
paste input "**********"
type input "**********"
click at [689, 581] on button "Check Status" at bounding box center [674, 572] width 83 height 25
click at [695, 608] on button "Save" at bounding box center [673, 613] width 80 height 25
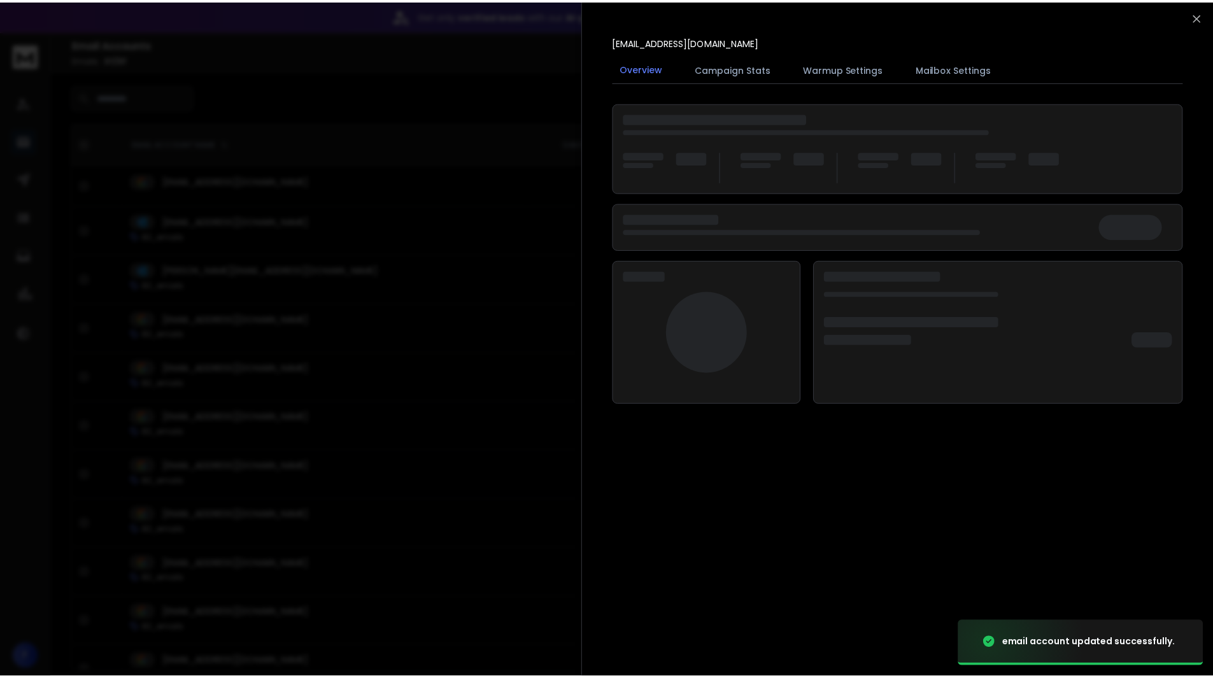
scroll to position [0, 0]
